Goal: Navigation & Orientation: Find specific page/section

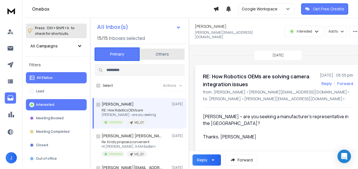
click at [59, 76] on button "All Status" at bounding box center [56, 77] width 61 height 11
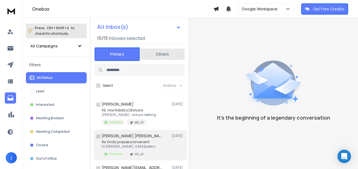
click at [162, 136] on div "[PERSON_NAME] [PERSON_NAME] [PERSON_NAME] [DATE]" at bounding box center [143, 136] width 83 height 6
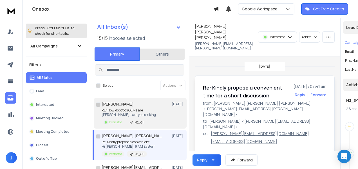
click at [156, 108] on div "[PERSON_NAME] [DATE] RE: How Robotics OEMs are [PERSON_NAME] – are you seeking …" at bounding box center [143, 114] width 83 height 24
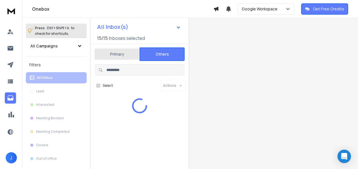
click at [151, 50] on button "Others" at bounding box center [162, 55] width 45 height 14
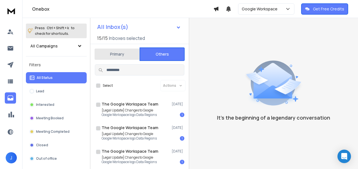
click at [106, 52] on button "Primary" at bounding box center [117, 54] width 45 height 12
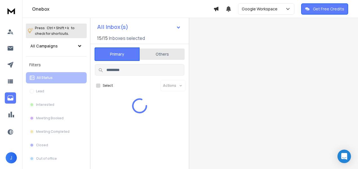
click at [43, 92] on div "All Status Lead Interested Meeting Booked Meeting Completed Closed Out of offic…" at bounding box center [56, 131] width 61 height 119
click at [12, 79] on icon at bounding box center [10, 81] width 7 height 7
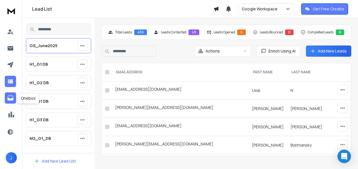
click at [10, 95] on link at bounding box center [10, 98] width 11 height 11
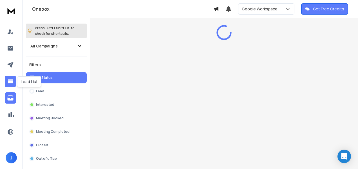
click at [6, 83] on link at bounding box center [10, 81] width 11 height 11
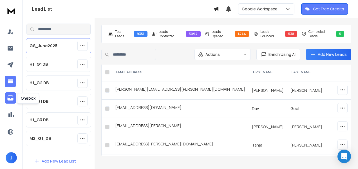
click at [9, 101] on icon at bounding box center [10, 98] width 7 height 7
